Goal: Task Accomplishment & Management: Manage account settings

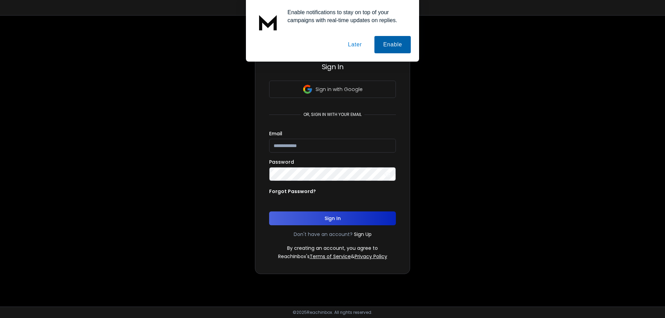
click at [393, 38] on button "Enable" at bounding box center [392, 44] width 36 height 17
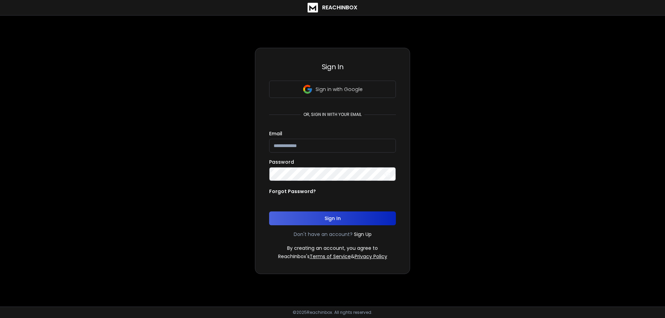
click at [338, 145] on input "email" at bounding box center [332, 146] width 127 height 14
paste input "**********"
drag, startPoint x: 350, startPoint y: 146, endPoint x: 398, endPoint y: 153, distance: 47.9
click at [398, 153] on div "**********" at bounding box center [332, 161] width 155 height 226
type input "**********"
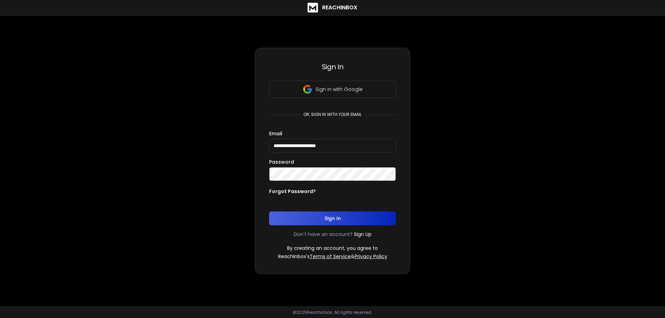
click at [292, 216] on button "Sign In" at bounding box center [332, 219] width 127 height 14
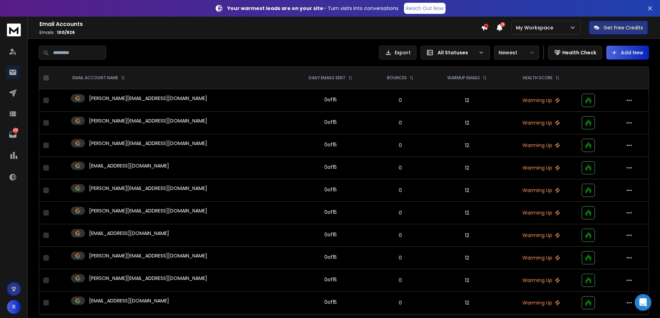
scroll to position [1505, 0]
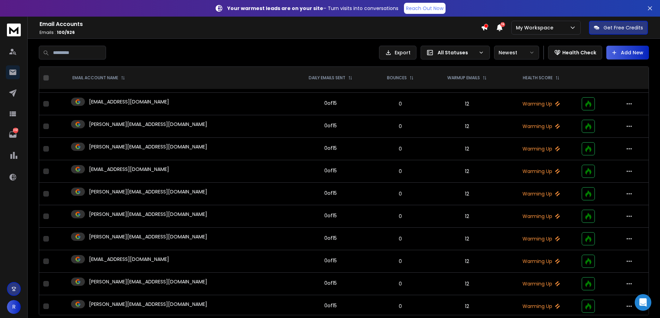
click at [264, 57] on div at bounding box center [207, 53] width 336 height 14
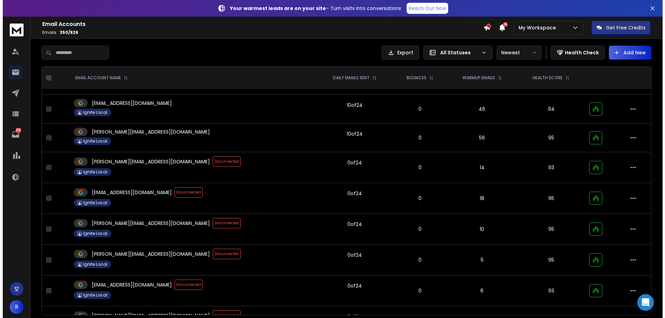
scroll to position [7879, 0]
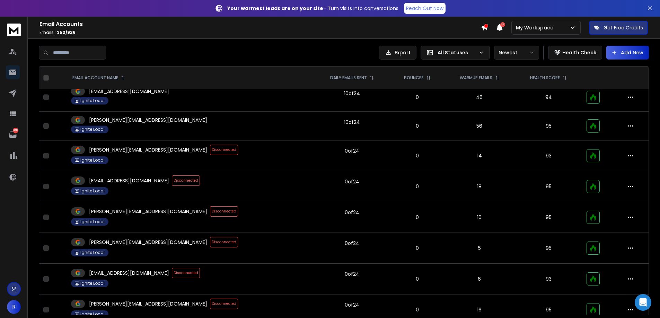
click at [155, 148] on p "ricky.m@ignitelocalnetwork.com" at bounding box center [148, 149] width 118 height 7
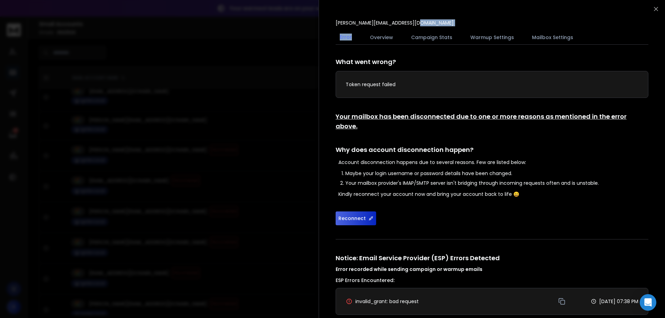
drag, startPoint x: 429, startPoint y: 25, endPoint x: 351, endPoint y: 29, distance: 78.0
click at [351, 29] on div "ricky.m@ignitelocalnetwork.com Error Overview Campaign Stats Warmup Settings Ma…" at bounding box center [491, 224] width 329 height 433
click at [353, 212] on button "Reconnect" at bounding box center [356, 219] width 41 height 14
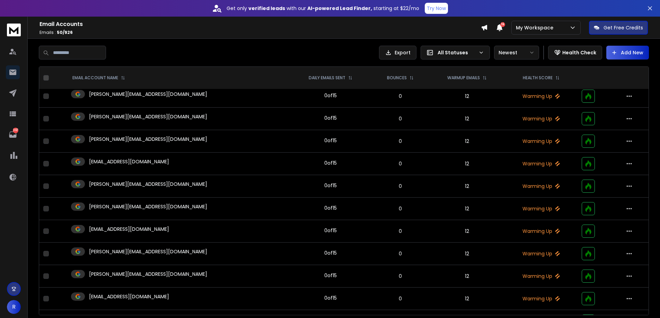
scroll to position [208, 0]
click at [452, 53] on p "All Statuses" at bounding box center [456, 52] width 38 height 7
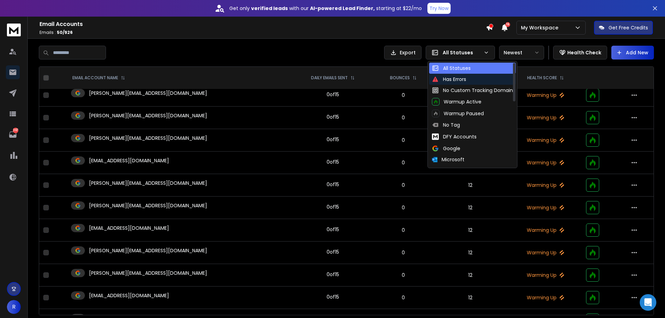
click at [468, 81] on div "Has Errors" at bounding box center [472, 79] width 87 height 11
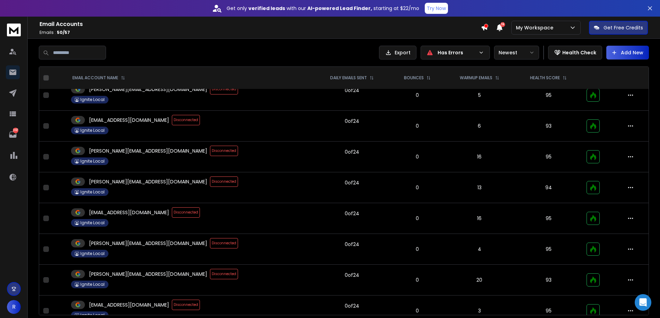
scroll to position [0, 0]
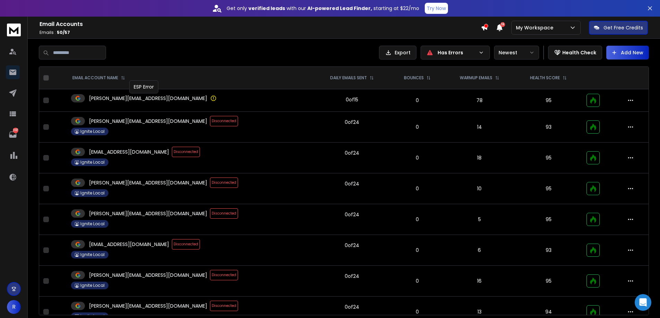
click at [210, 98] on icon at bounding box center [213, 98] width 7 height 7
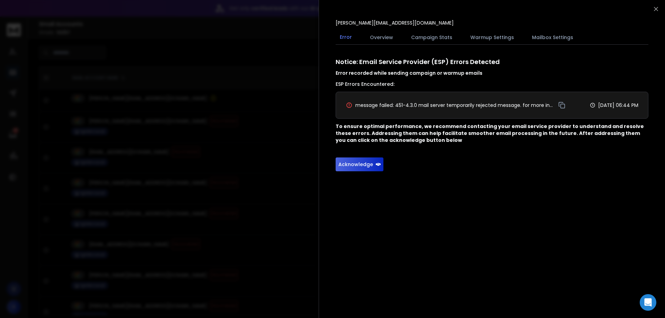
click at [371, 168] on button "Acknowledge" at bounding box center [360, 165] width 48 height 14
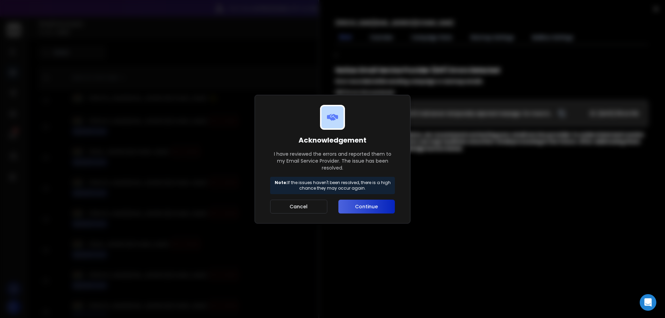
click at [375, 206] on button "Continue" at bounding box center [366, 207] width 56 height 14
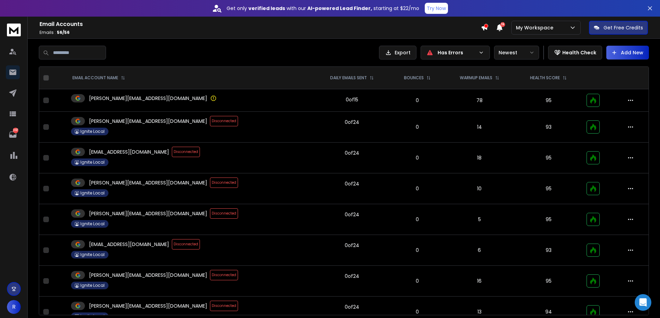
click at [210, 124] on span "Disconnected" at bounding box center [224, 121] width 28 height 10
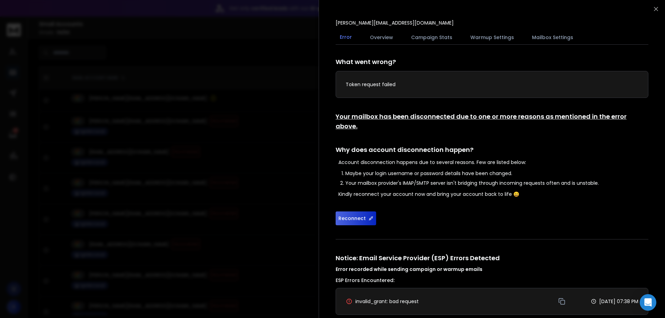
click at [355, 214] on button "Reconnect" at bounding box center [356, 219] width 41 height 14
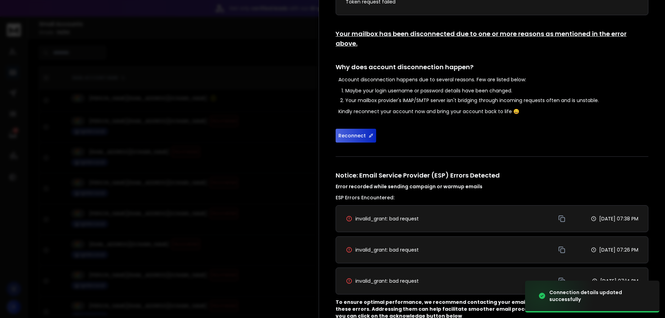
scroll to position [122, 0]
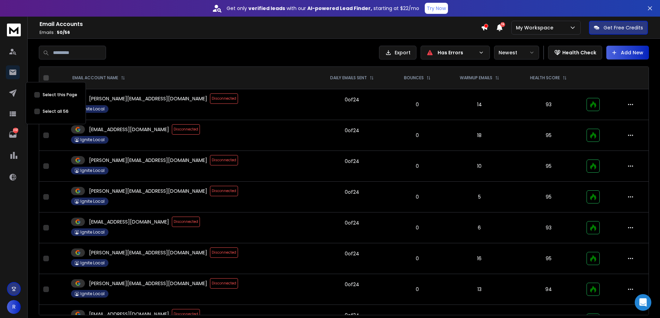
click at [48, 76] on button "Select this Page" at bounding box center [46, 78] width 6 height 6
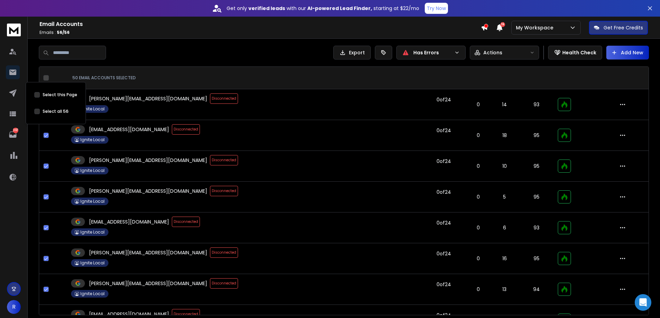
click at [132, 102] on div "ricky.m@ignitelocalnetwork.com" at bounding box center [139, 99] width 136 height 8
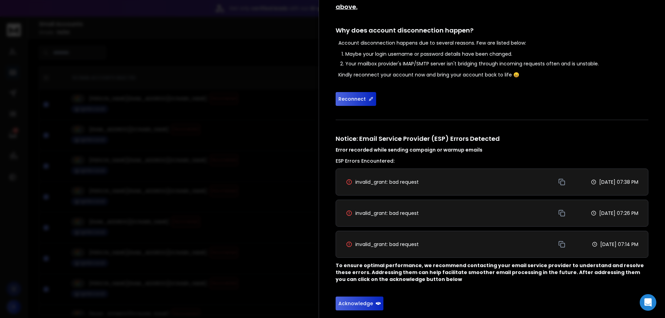
scroll to position [122, 0]
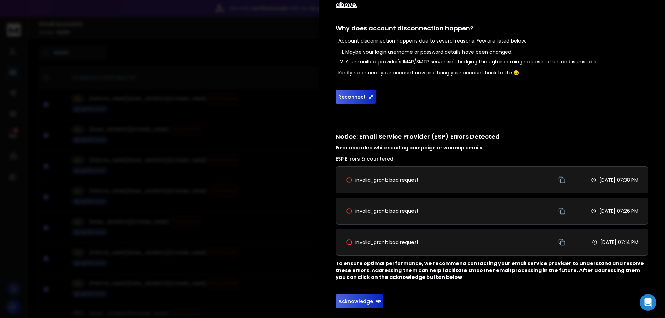
click at [357, 295] on button "Acknowledge" at bounding box center [360, 302] width 48 height 14
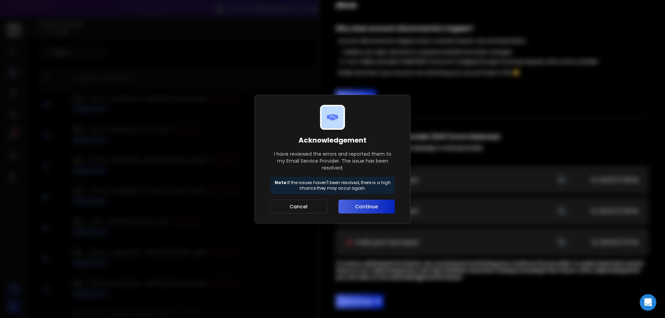
click at [357, 204] on button "Continue" at bounding box center [366, 207] width 56 height 14
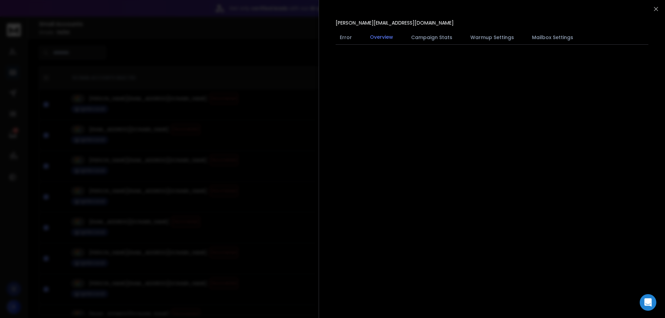
scroll to position [0, 0]
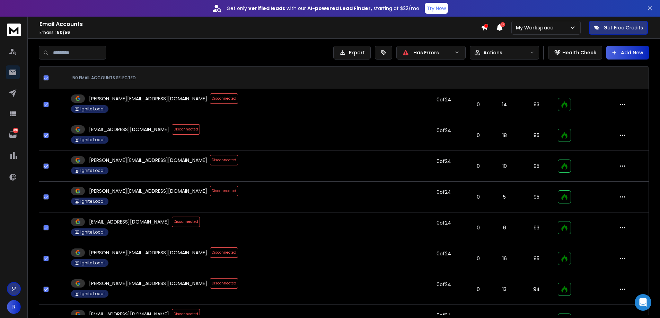
click at [140, 99] on p "ricky.m@ignitelocalnetwork.com" at bounding box center [148, 98] width 118 height 7
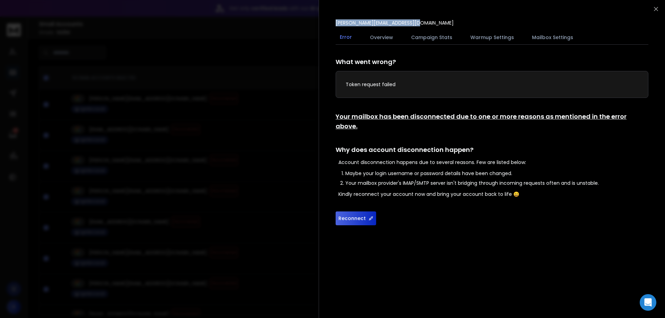
drag, startPoint x: 427, startPoint y: 17, endPoint x: 329, endPoint y: 24, distance: 98.3
click at [329, 24] on div "ricky.m@ignitelocalnetwork.com Error Overview Campaign Stats Warmup Settings Ma…" at bounding box center [491, 122] width 329 height 228
copy p "ricky.m@ignitelocalnetwork.com"
click at [221, 130] on div at bounding box center [332, 159] width 665 height 318
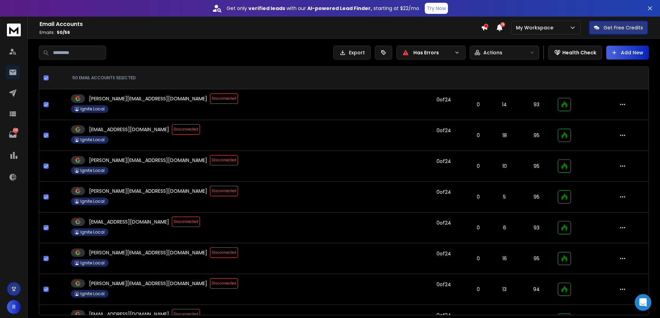
click at [70, 56] on input at bounding box center [72, 53] width 67 height 14
paste input "**********"
type input "**********"
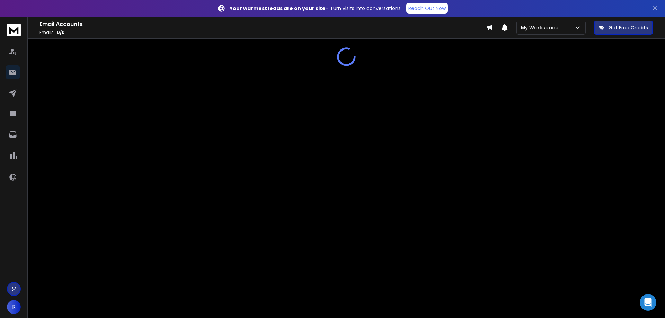
click at [654, 5] on div at bounding box center [655, 8] width 6 height 17
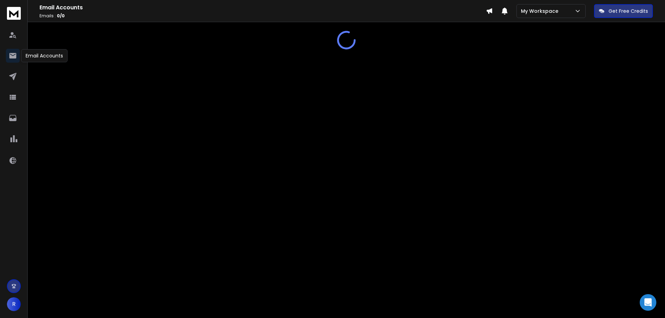
click at [17, 54] on link at bounding box center [13, 56] width 14 height 14
click at [549, 15] on button "My Workspace" at bounding box center [550, 11] width 69 height 14
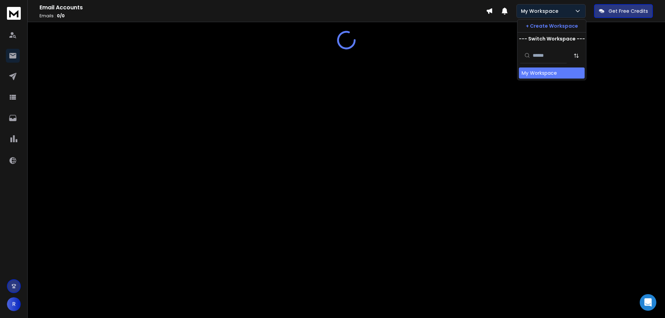
click at [576, 10] on icon "button" at bounding box center [577, 11] width 7 height 7
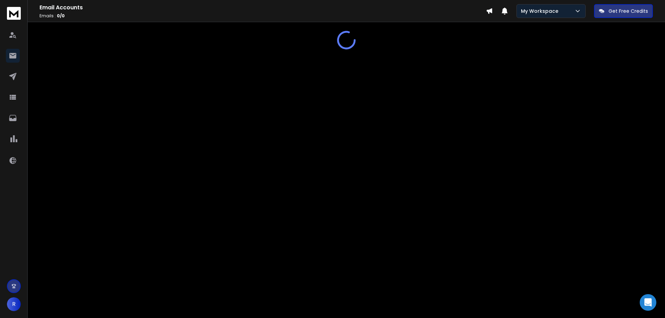
click at [576, 10] on icon "button" at bounding box center [577, 11] width 7 height 7
